Goal: Navigation & Orientation: Find specific page/section

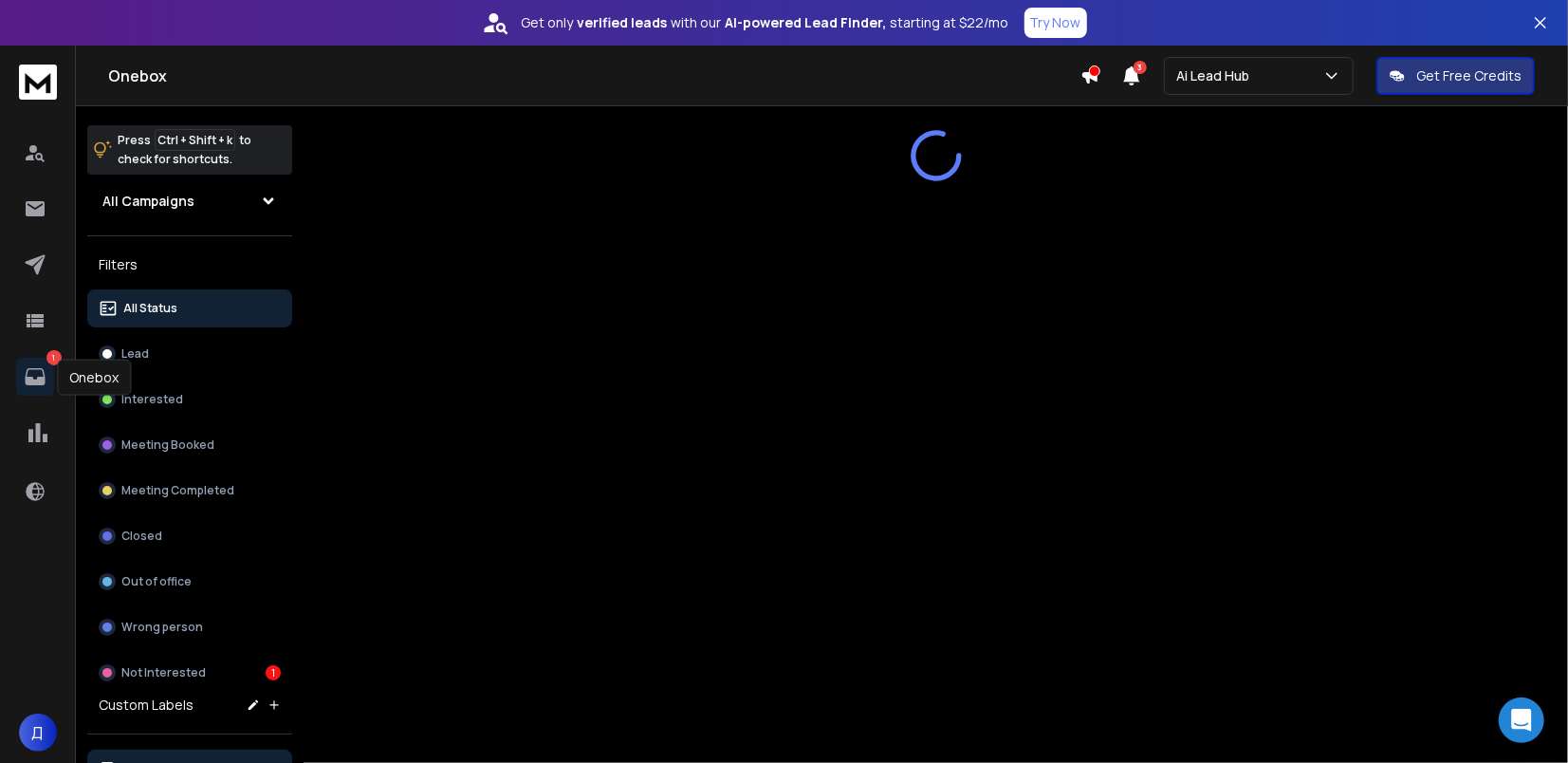
click at [29, 367] on icon at bounding box center [35, 377] width 23 height 23
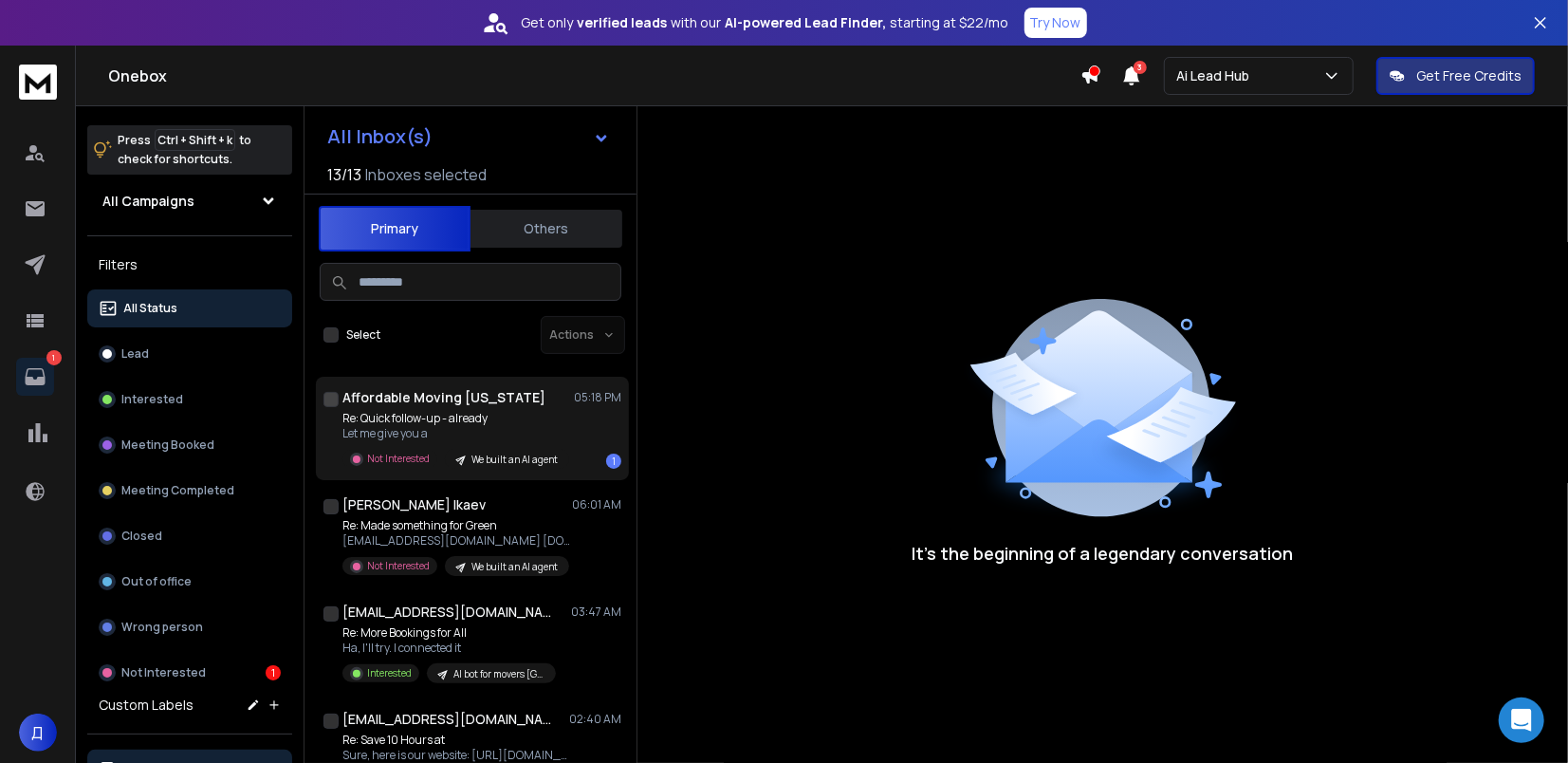
click at [523, 418] on p "Re: Quick follow-up - already" at bounding box center [456, 419] width 227 height 15
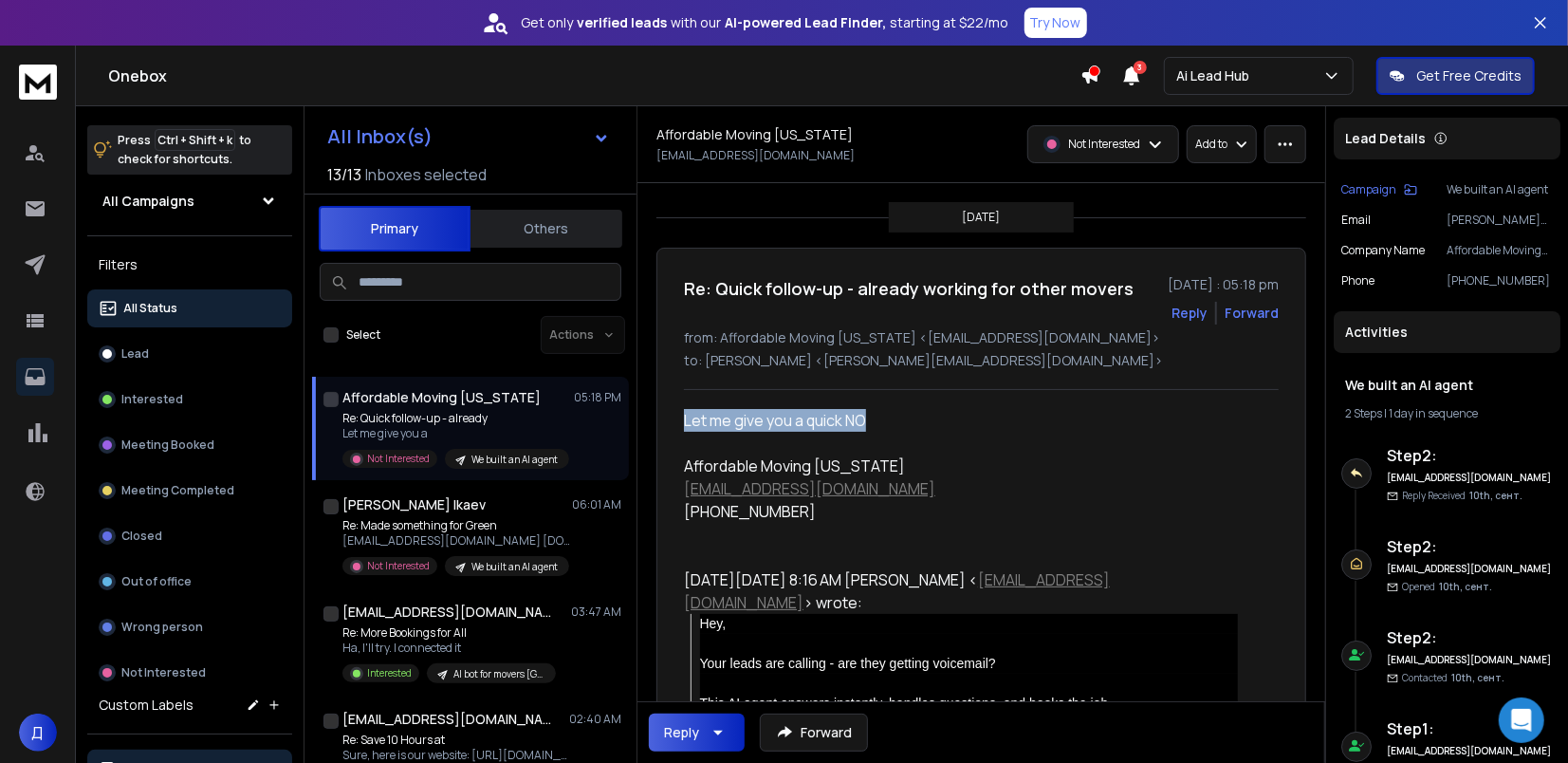
drag, startPoint x: 889, startPoint y: 433, endPoint x: 644, endPoint y: 425, distance: 245.1
click at [643, 425] on div "[DATE] Re: Quick follow-up - already working for other movers [DATE] : 05:18 pm…" at bounding box center [982, 611] width 688 height 819
click at [686, 433] on div "Let me give you a quick NO Affordable Moving [US_STATE] [EMAIL_ADDRESS][DOMAIN_…" at bounding box center [961, 465] width 554 height 113
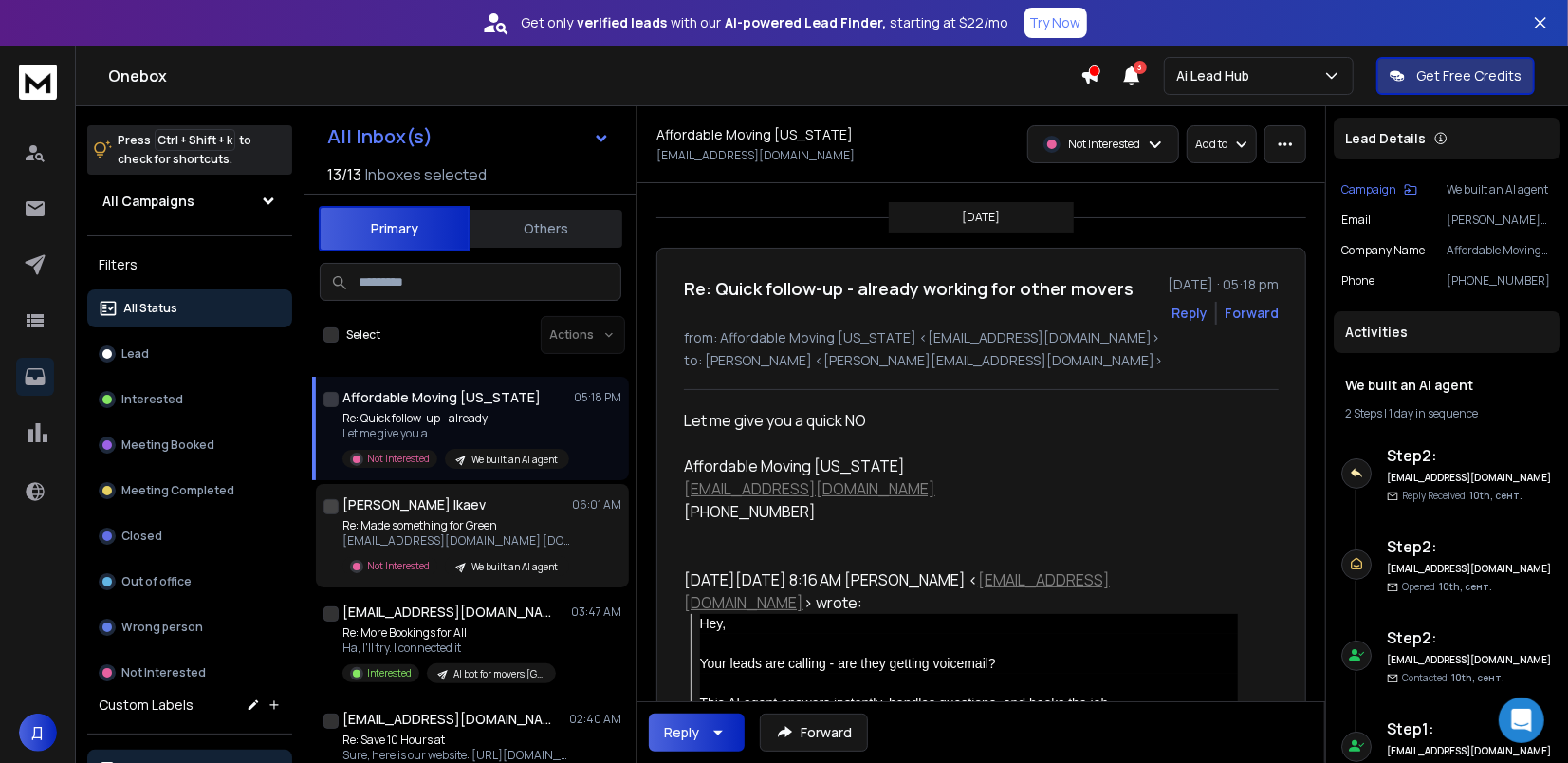
click at [392, 518] on p "Re: Made something for Green" at bounding box center [456, 526] width 228 height 15
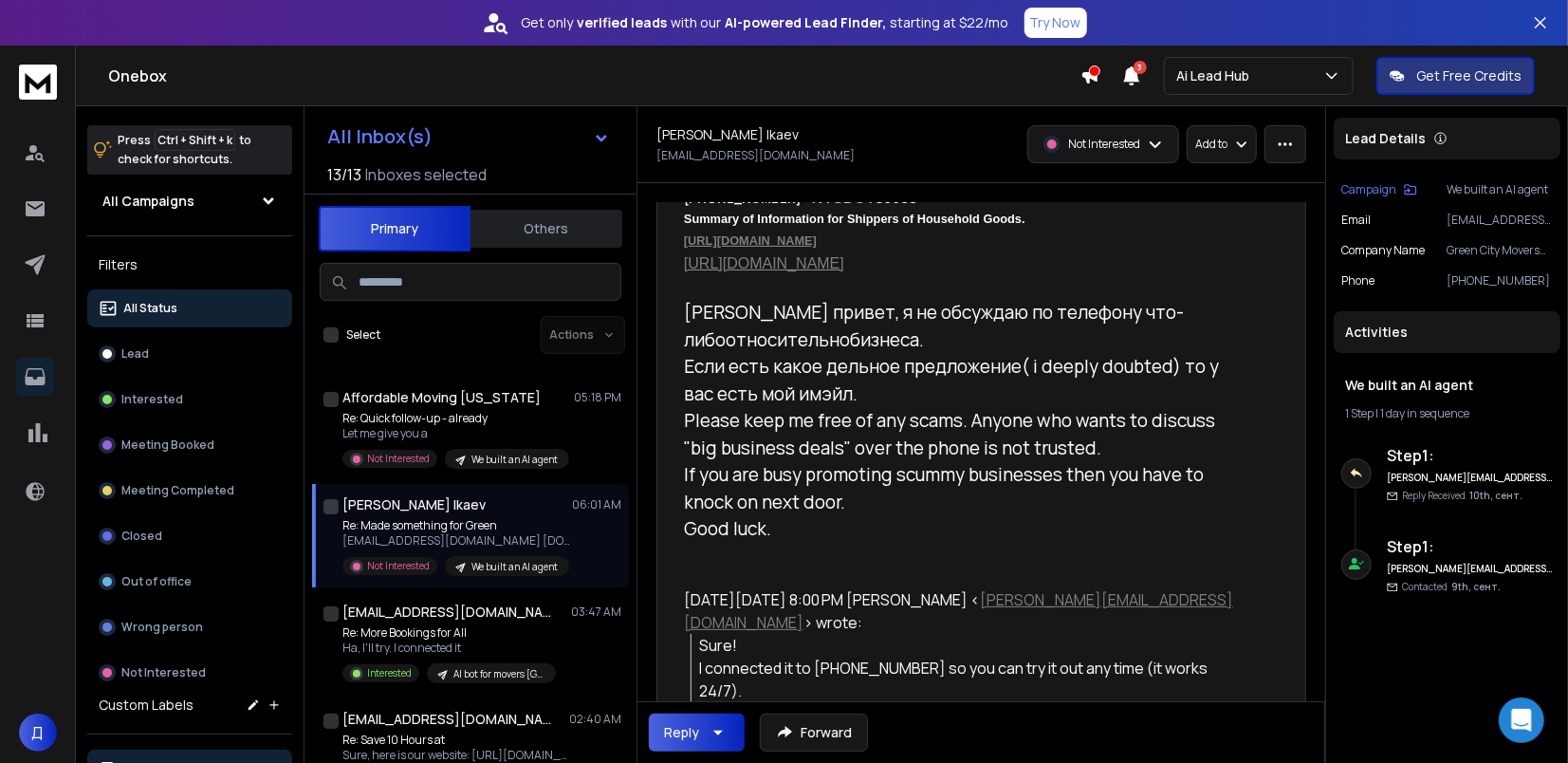
scroll to position [526, 0]
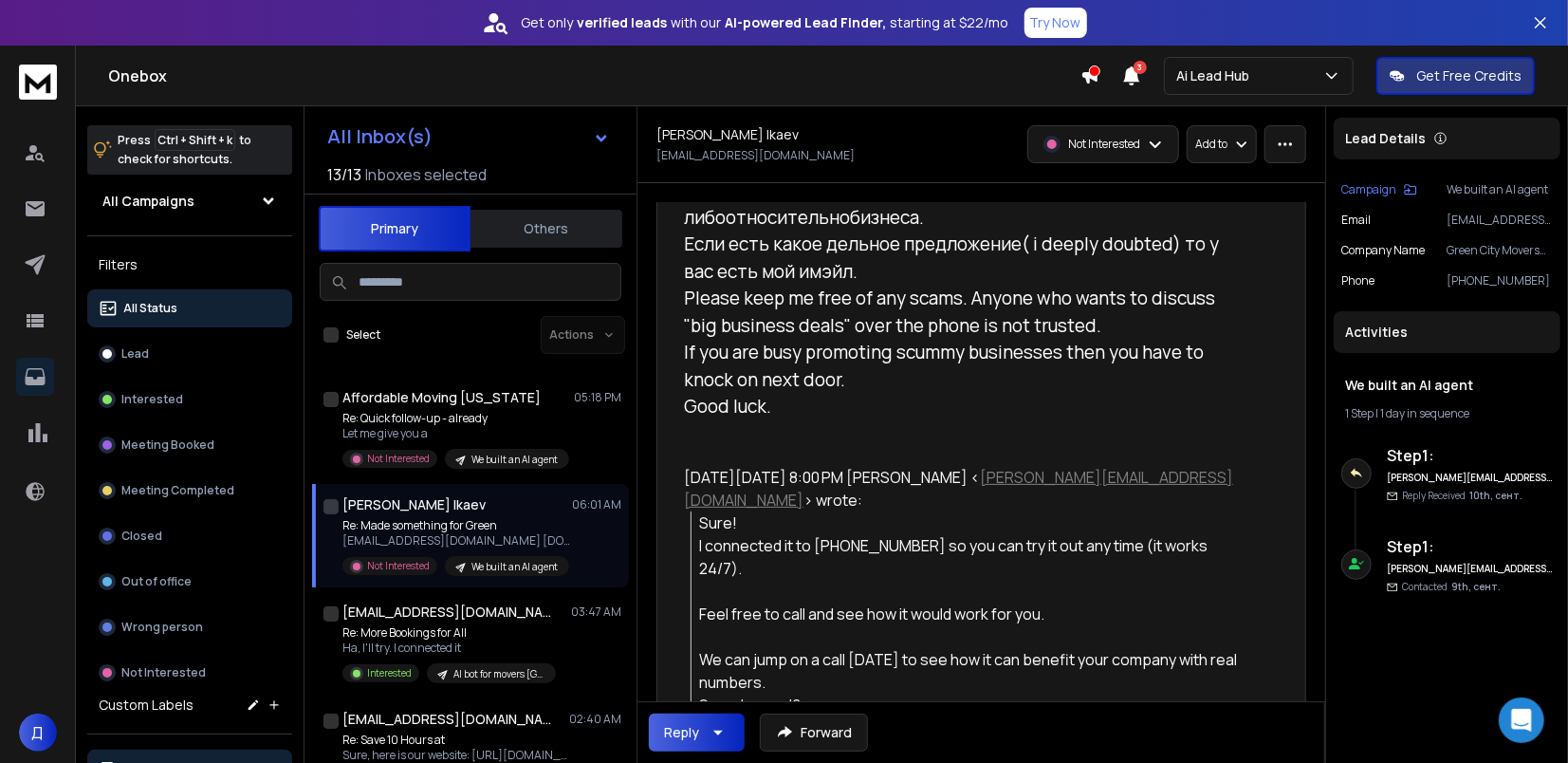
click at [1111, 140] on p "Not Interested" at bounding box center [1105, 144] width 72 height 15
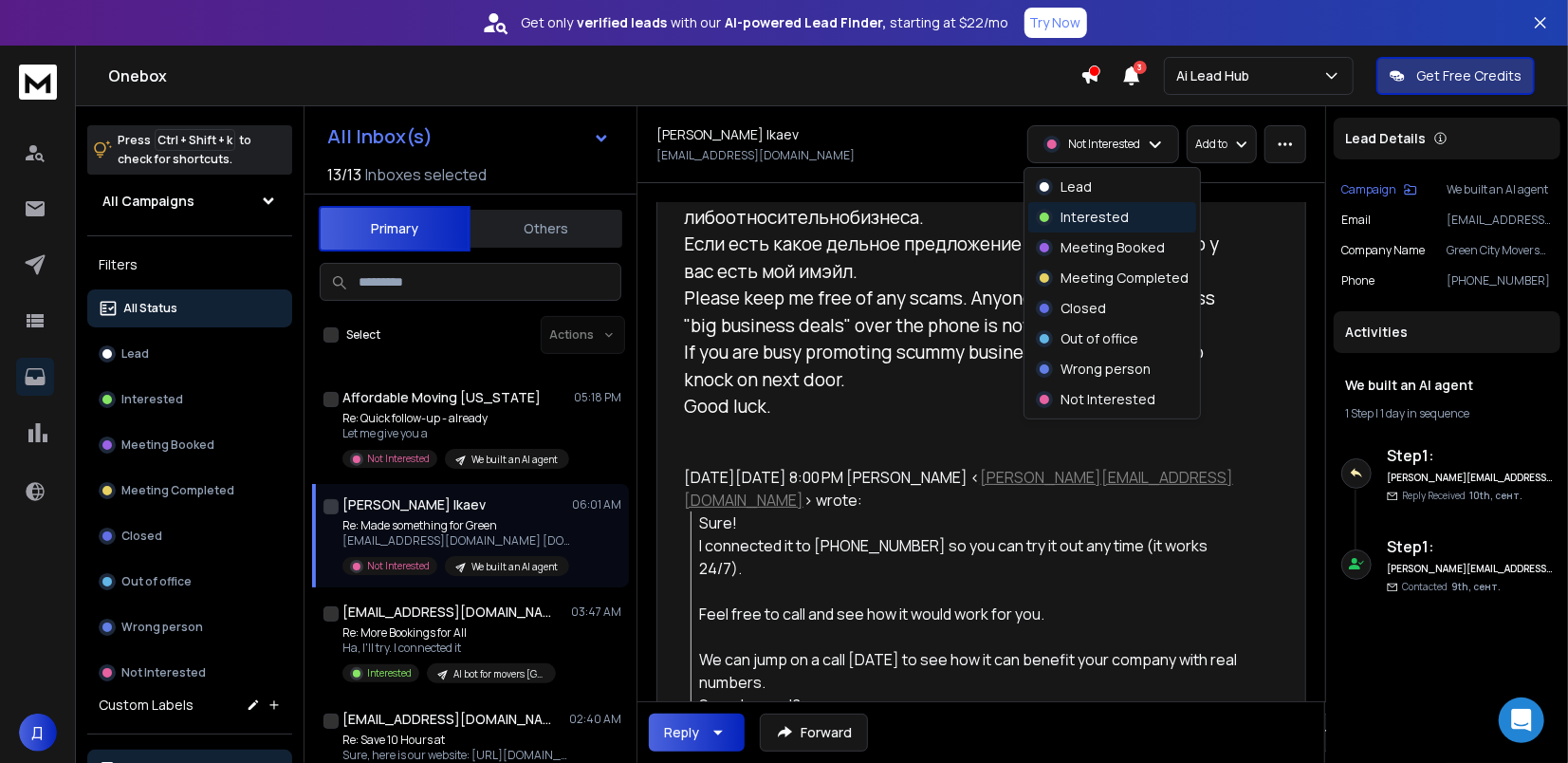
click at [1082, 214] on p "Interested" at bounding box center [1095, 217] width 69 height 19
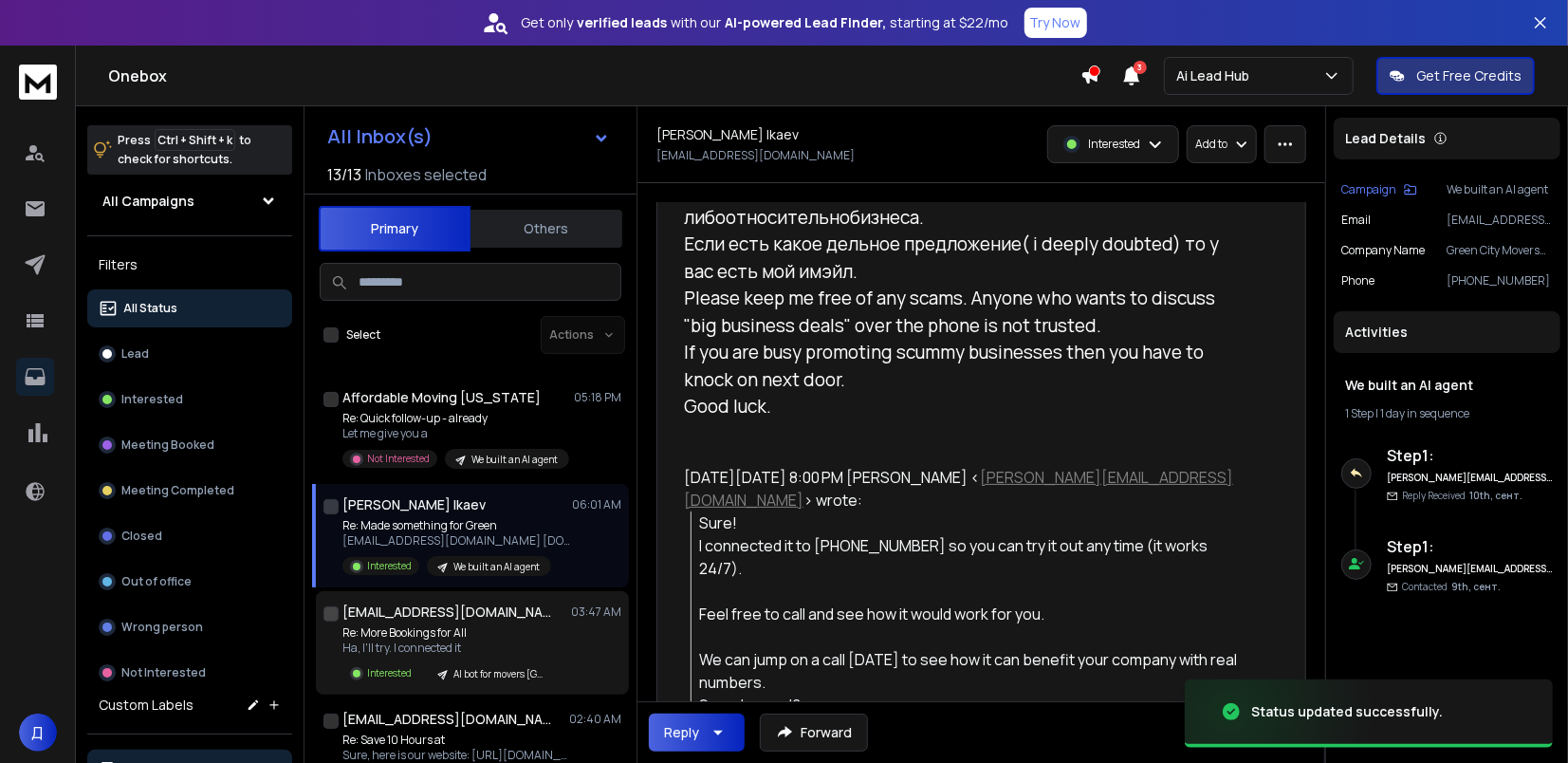
click at [527, 629] on p "Re: More Bookings for All" at bounding box center [449, 633] width 214 height 15
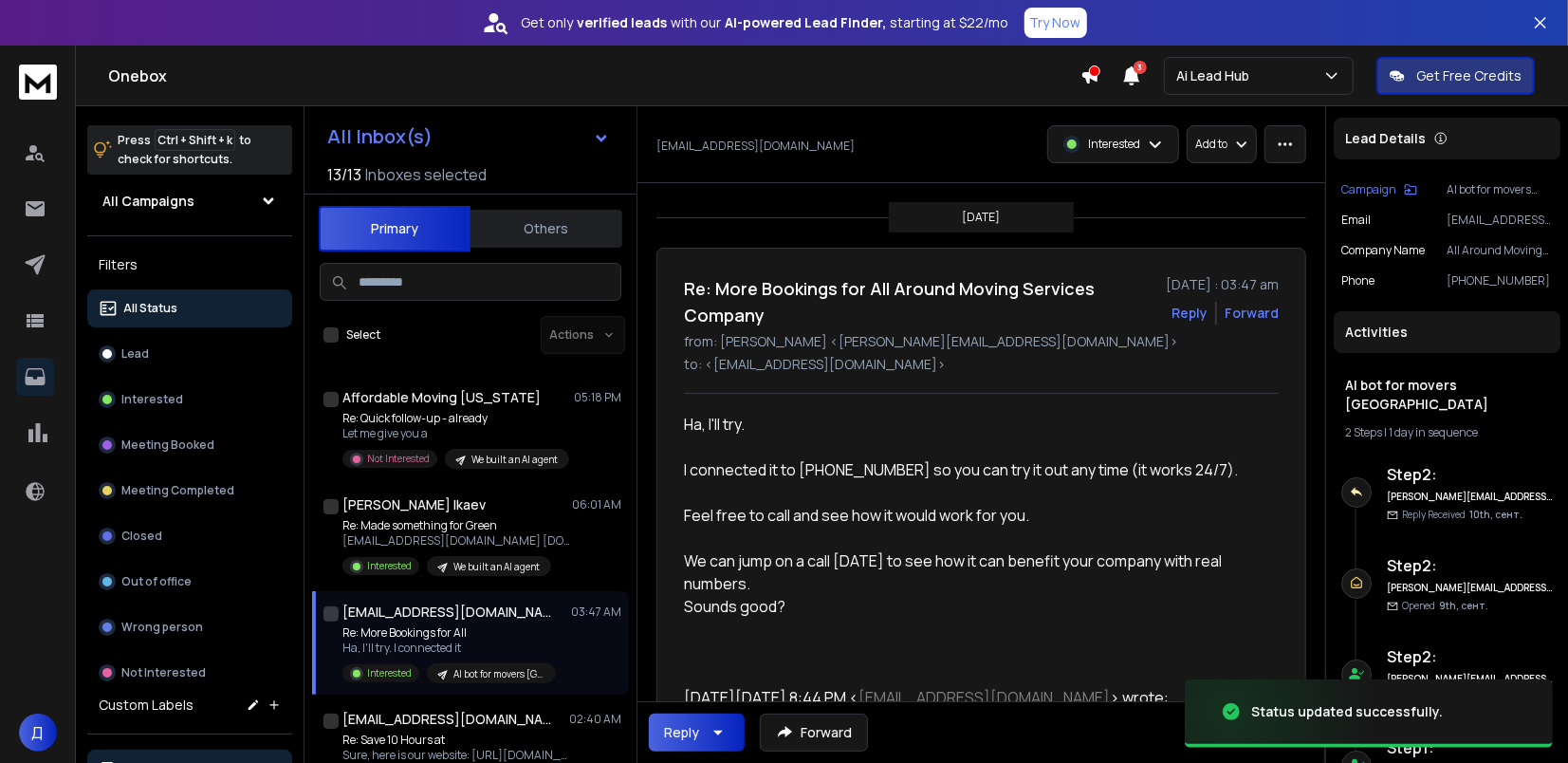
drag, startPoint x: 810, startPoint y: 608, endPoint x: 662, endPoint y: 411, distance: 246.4
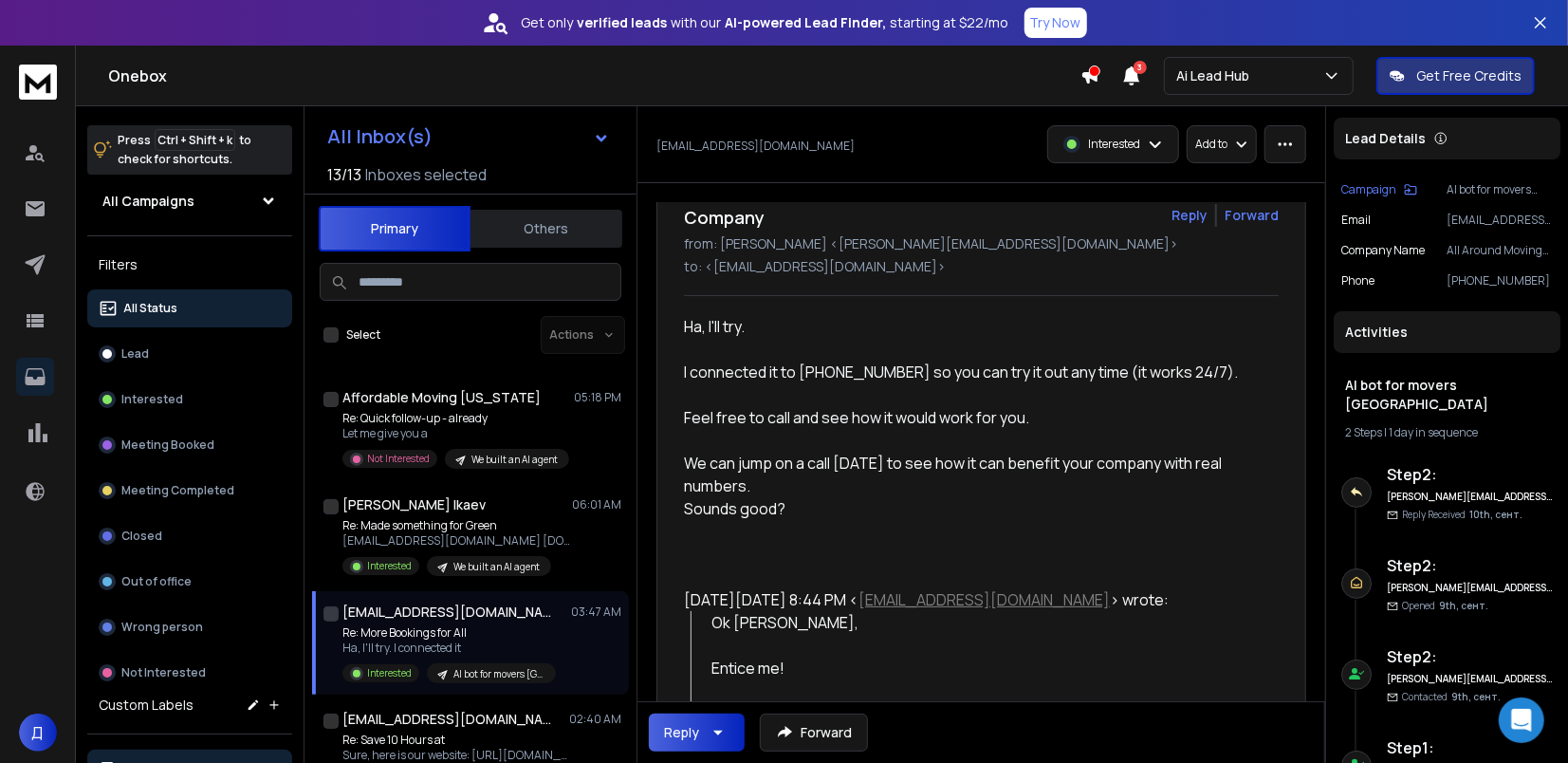
scroll to position [316, 0]
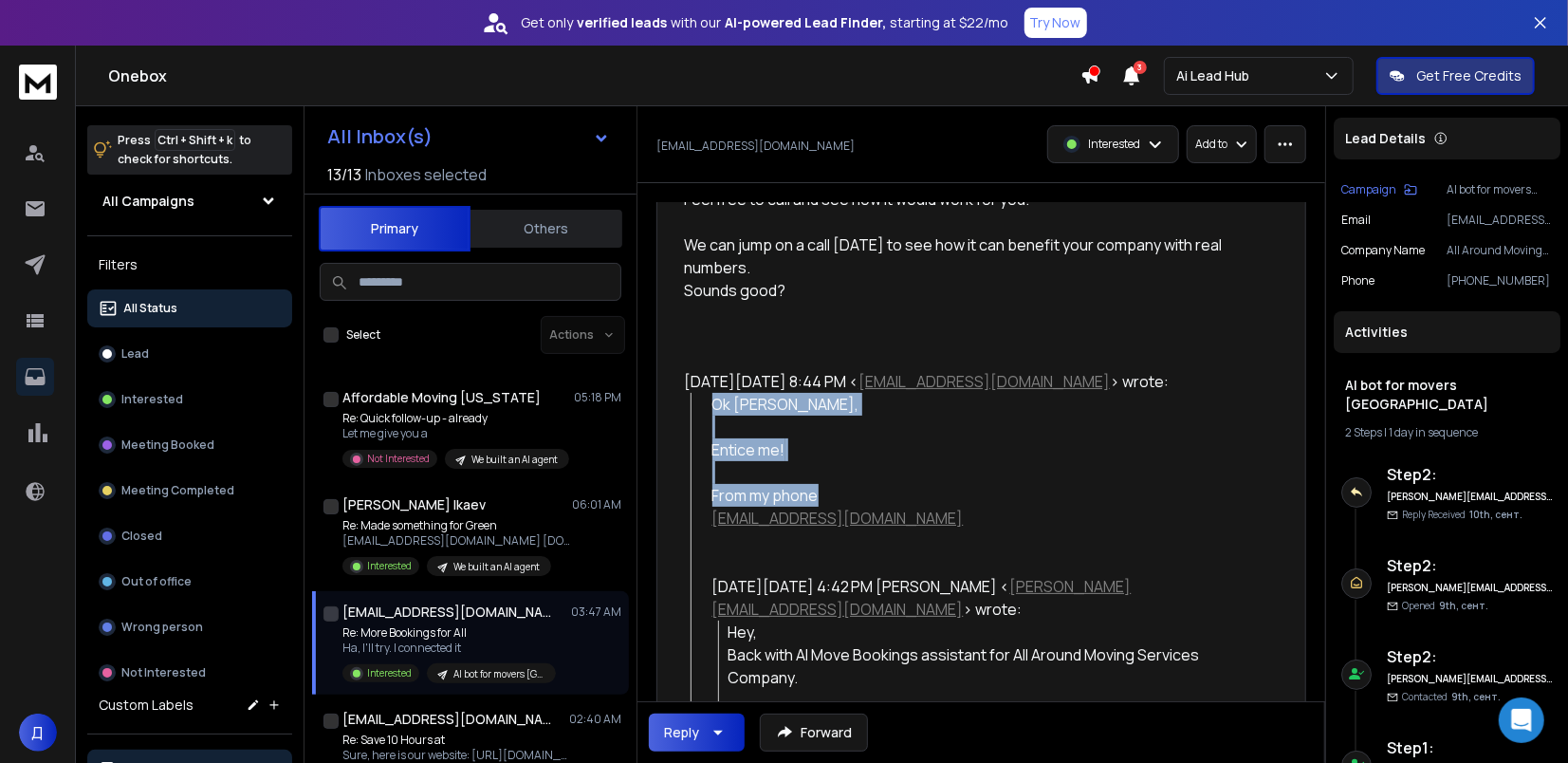
drag, startPoint x: 829, startPoint y: 514, endPoint x: 715, endPoint y: 423, distance: 145.9
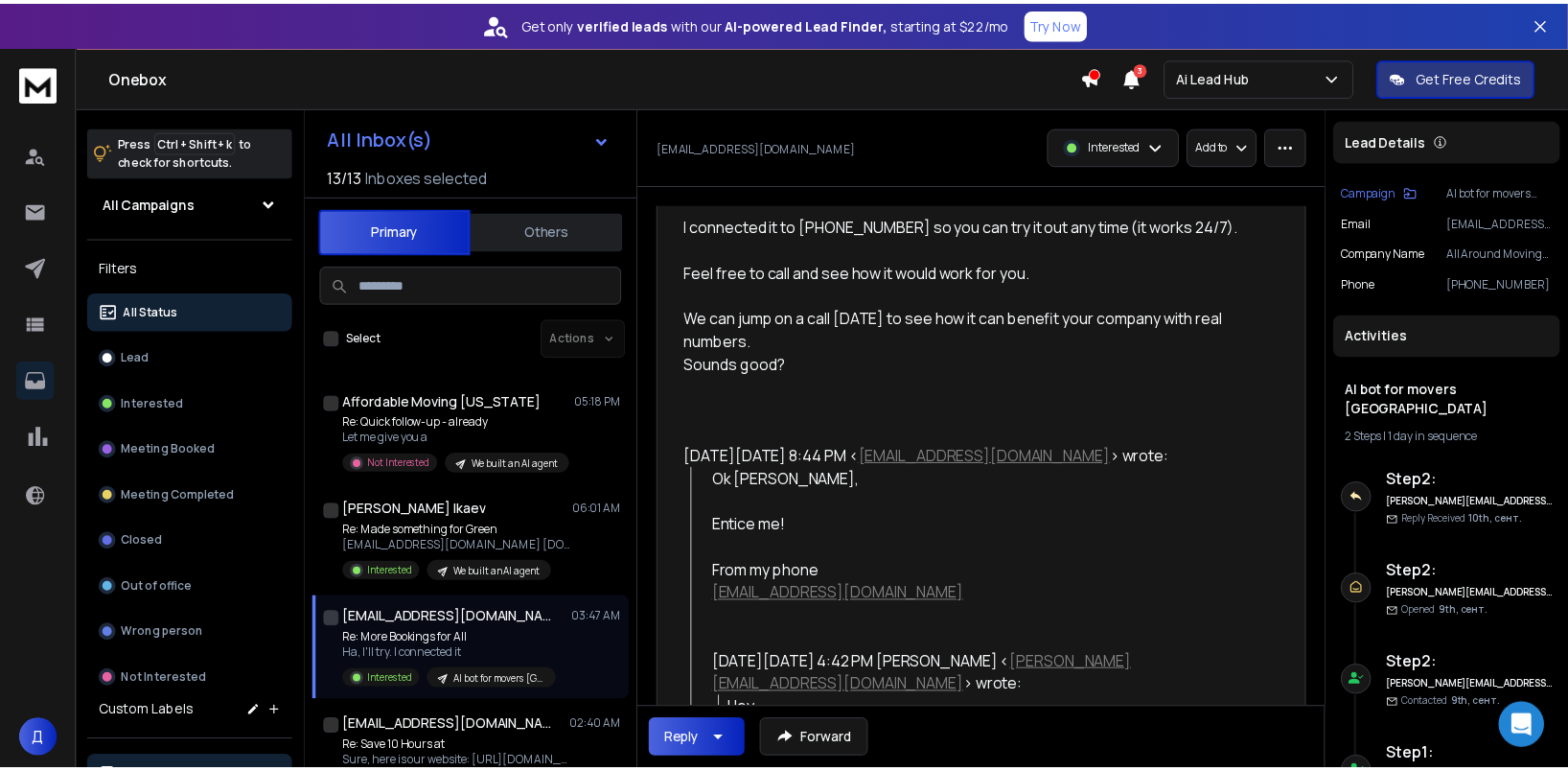
scroll to position [0, 0]
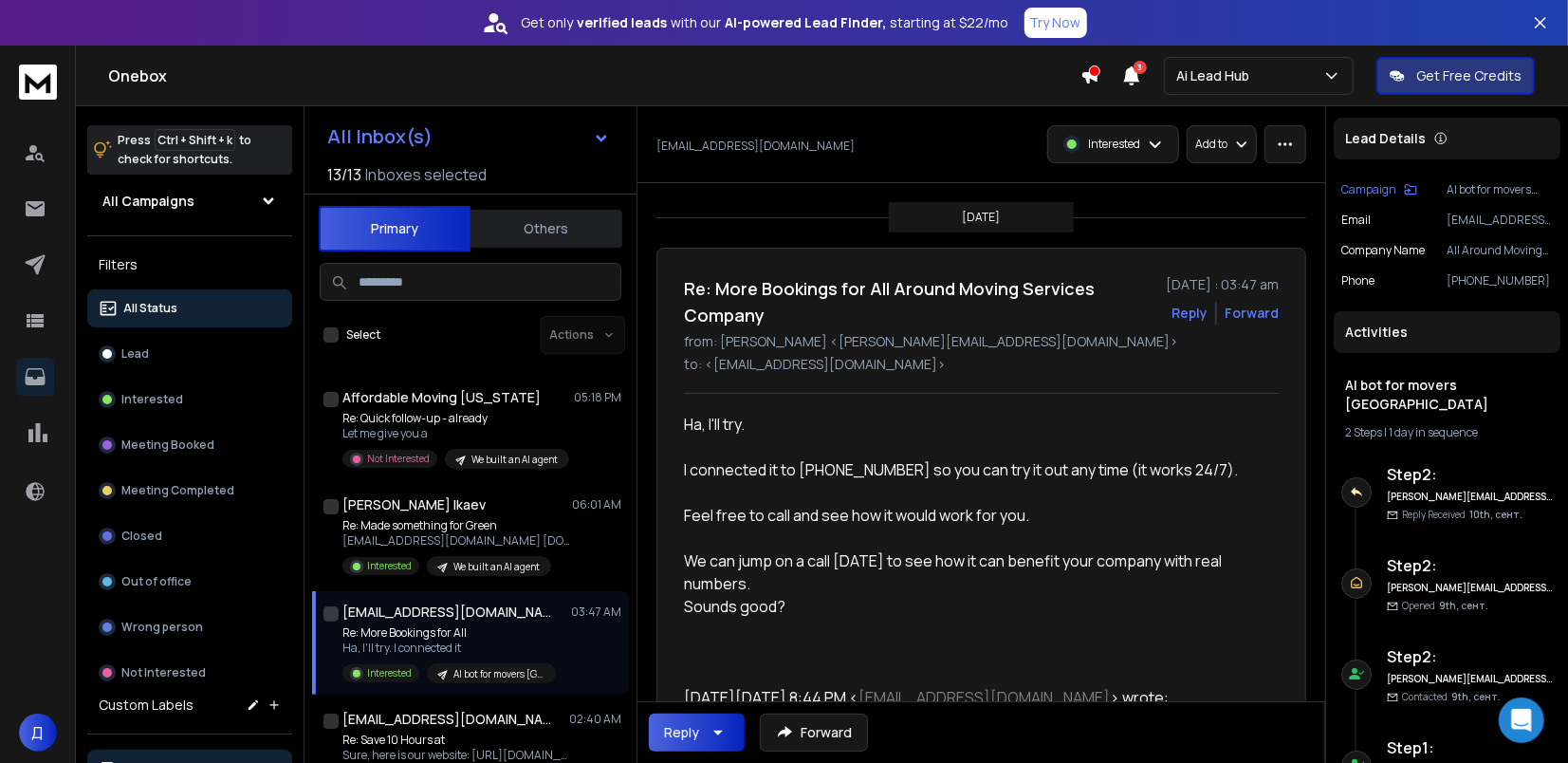
drag, startPoint x: 783, startPoint y: 588, endPoint x: 669, endPoint y: 416, distance: 206.3
click at [688, 478] on div "I connected it to [PHONE_NUMBER] so you can try it out any time (it works 24/7)." at bounding box center [961, 470] width 554 height 23
click at [1231, 88] on button "Ai Lead Hub" at bounding box center [1258, 76] width 190 height 38
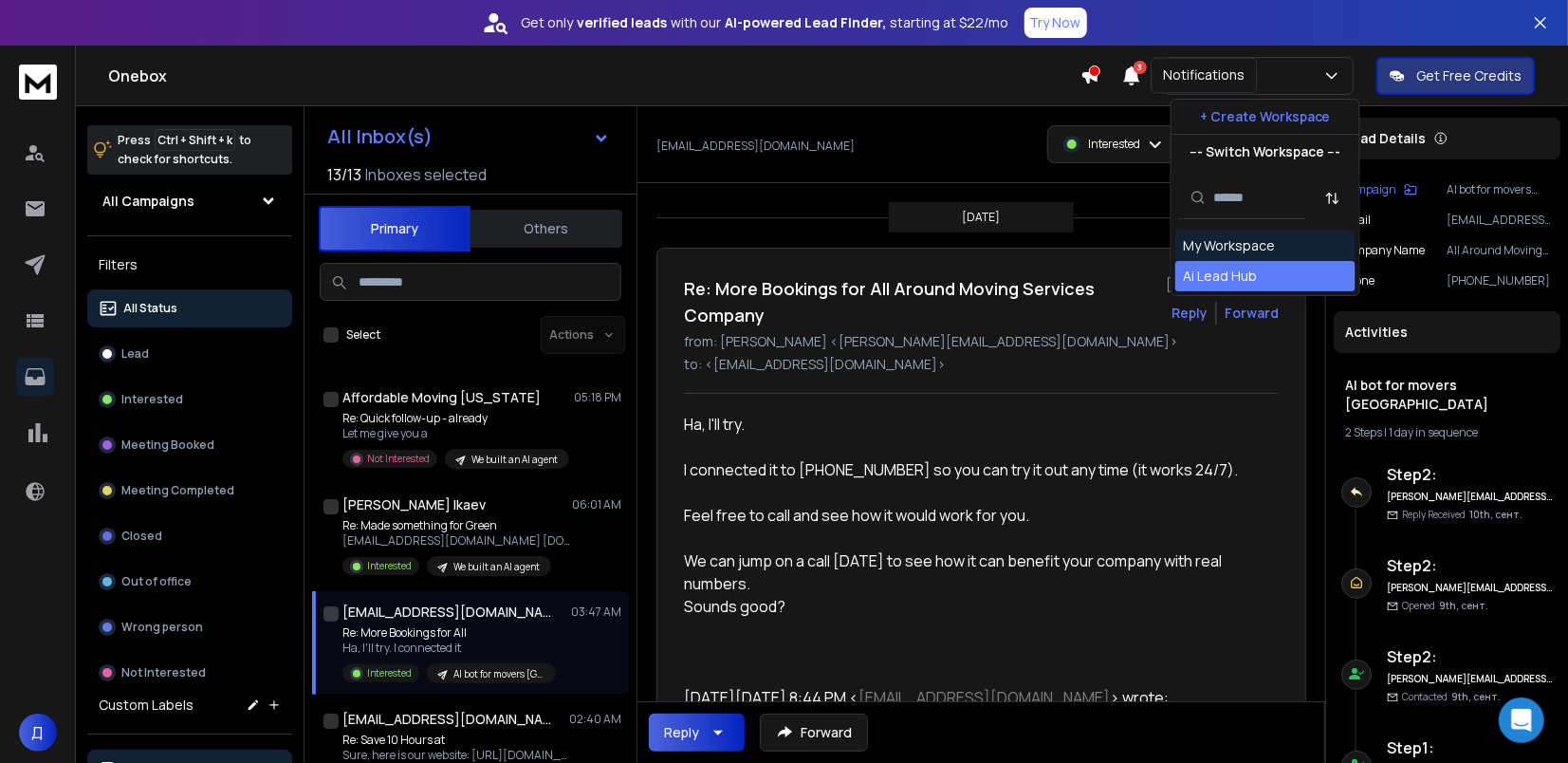
click at [1129, 74] on icon at bounding box center [1132, 76] width 19 height 19
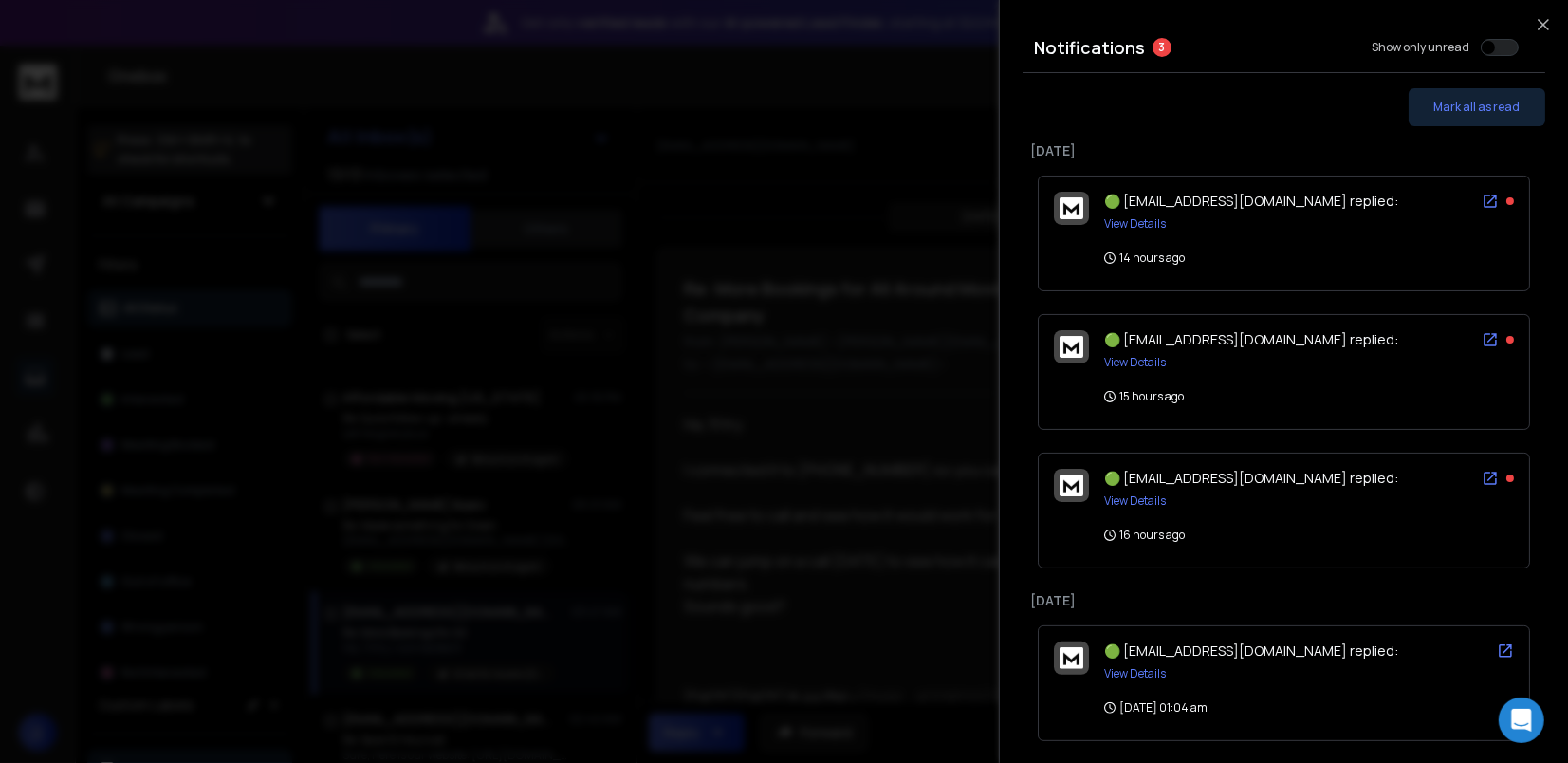
click at [1479, 113] on span "Mark all as read" at bounding box center [1477, 108] width 87 height 15
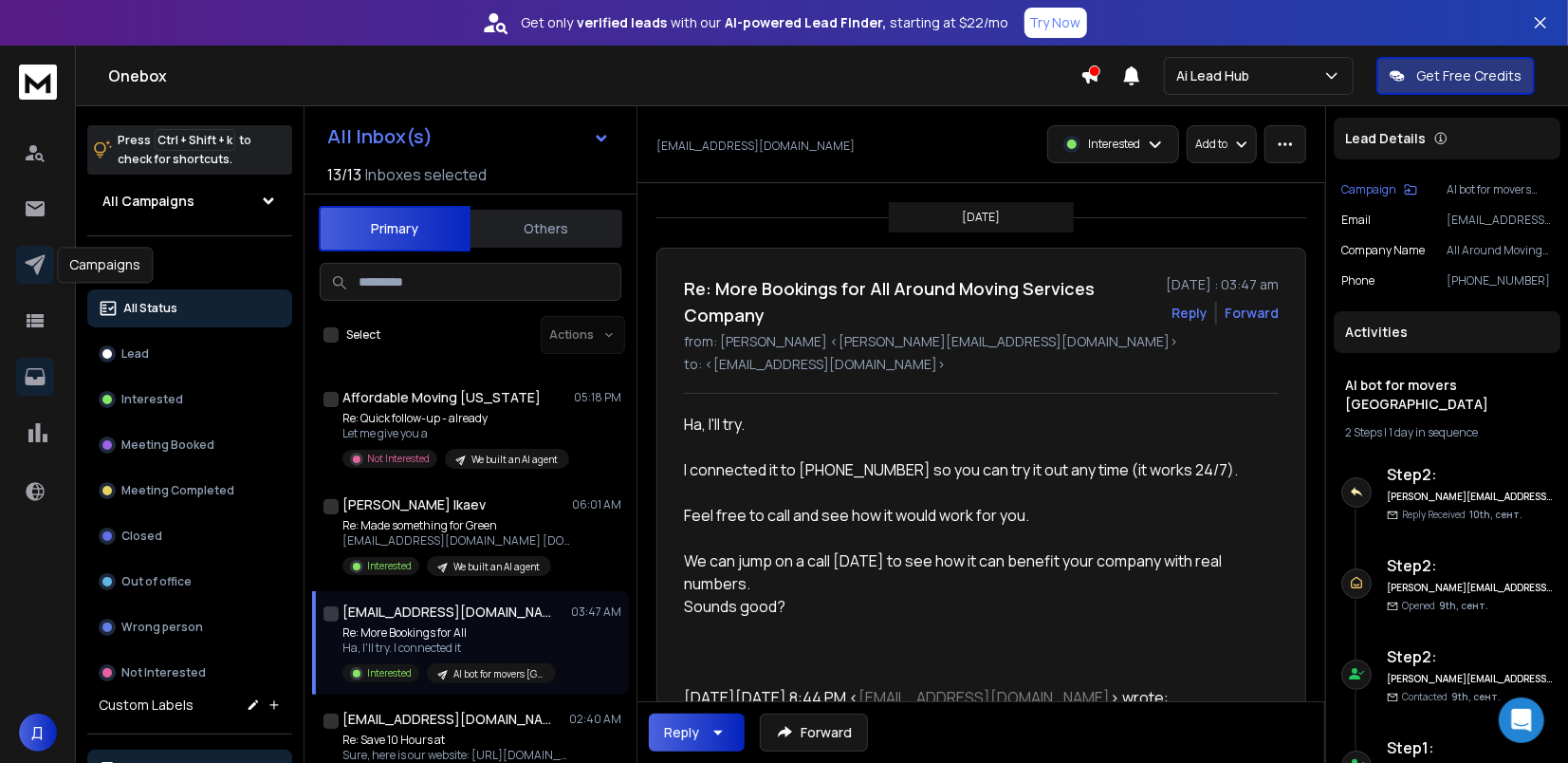
click at [20, 260] on link at bounding box center [35, 265] width 38 height 38
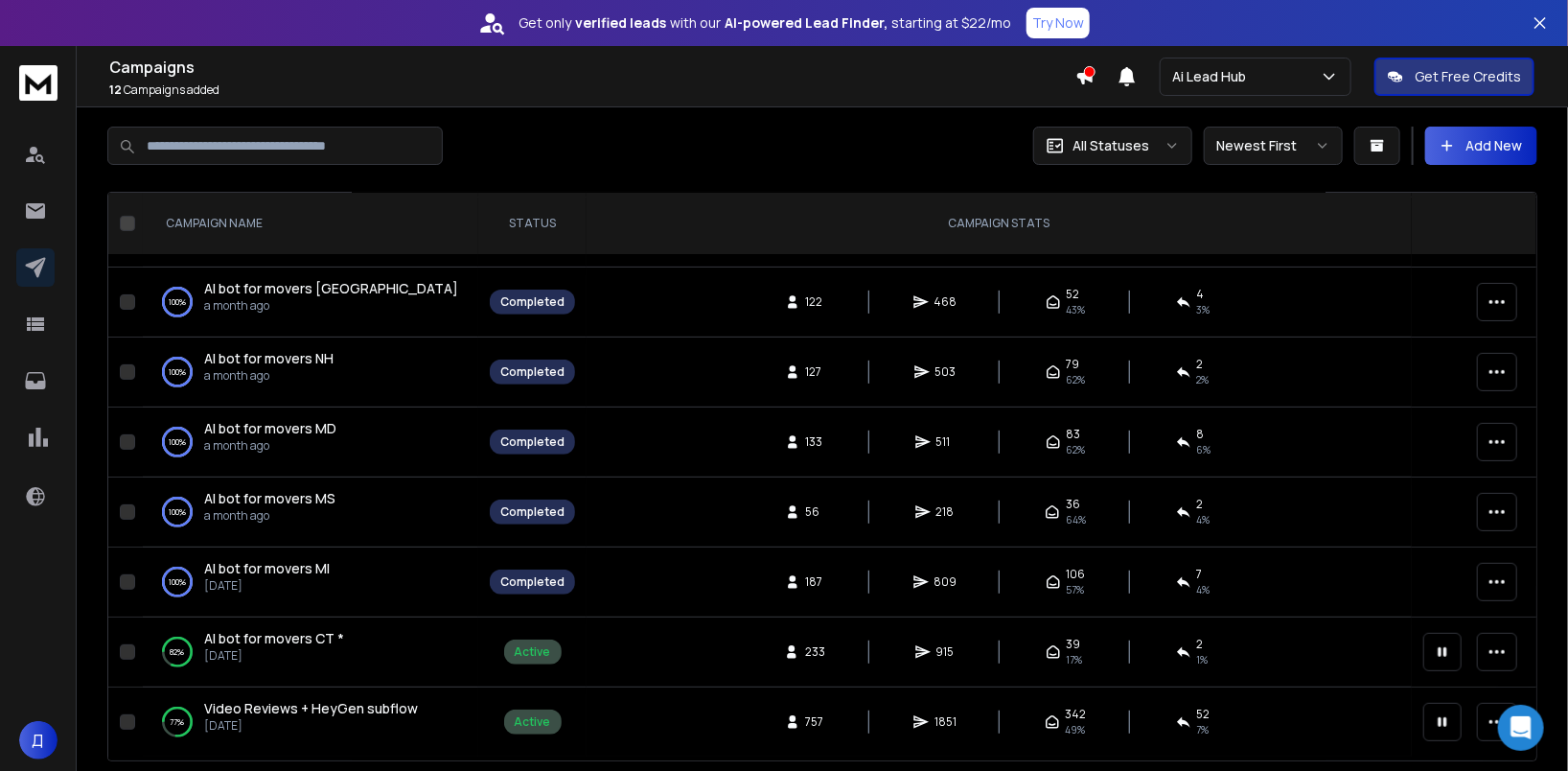
scroll to position [346, 0]
